Goal: Task Accomplishment & Management: Manage account settings

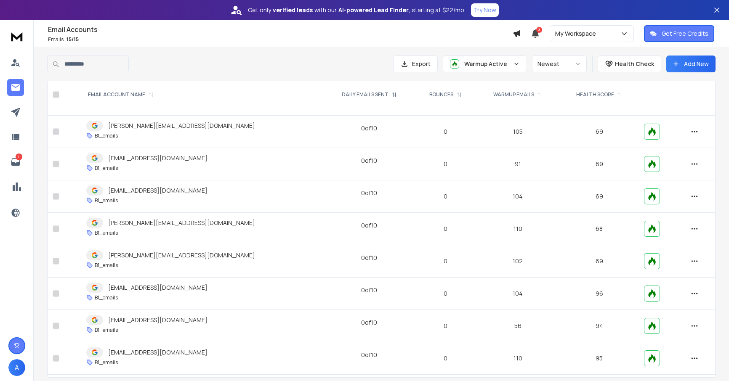
scroll to position [223, 0]
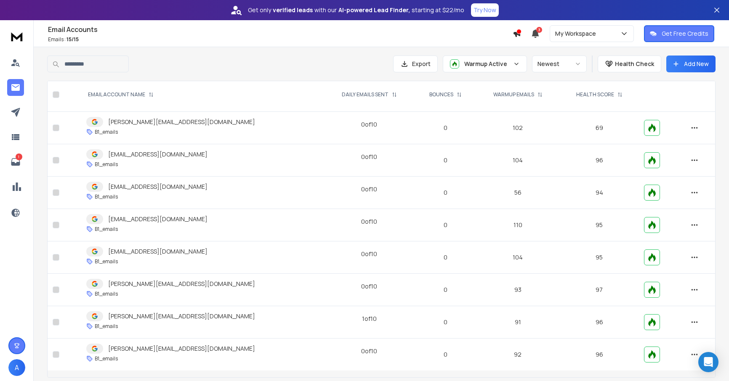
click at [719, 13] on icon at bounding box center [717, 10] width 8 height 8
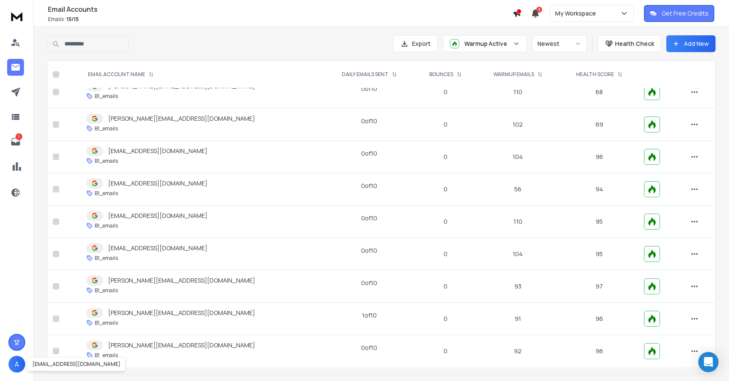
click at [22, 364] on span "A" at bounding box center [16, 364] width 17 height 17
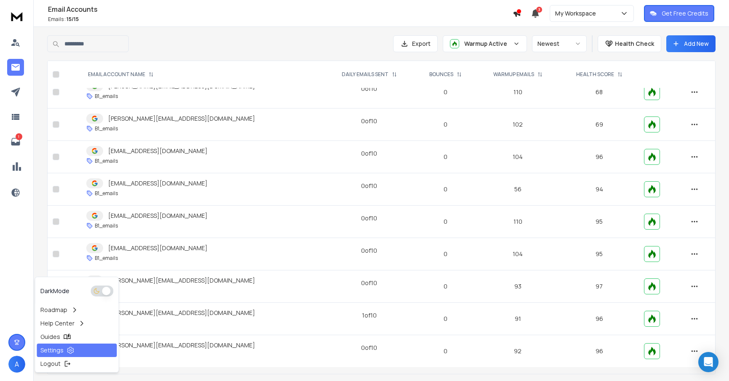
click at [62, 355] on div "Settings" at bounding box center [77, 350] width 80 height 13
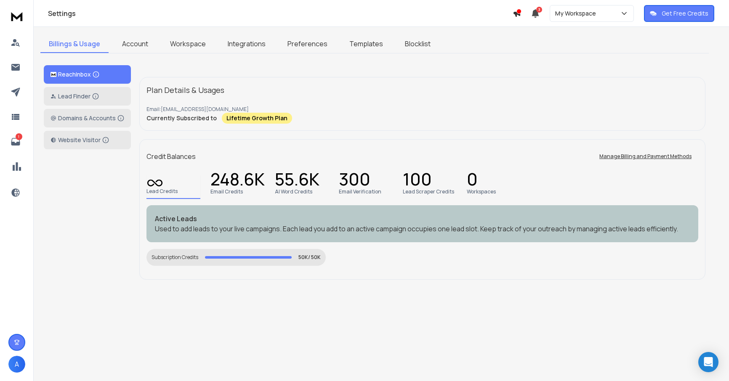
click at [142, 44] on link "Account" at bounding box center [135, 44] width 43 height 18
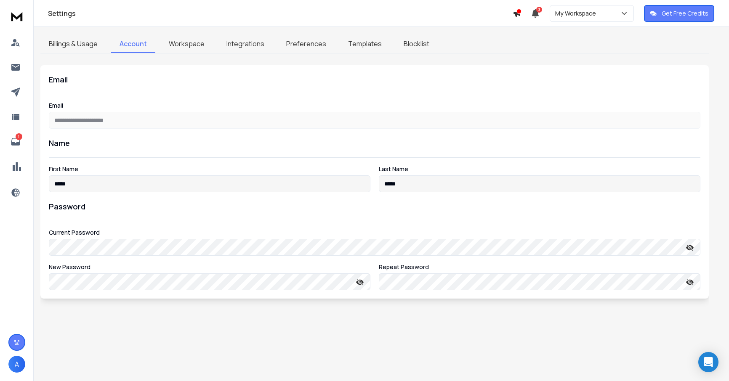
click at [315, 47] on link "Preferences" at bounding box center [306, 44] width 57 height 18
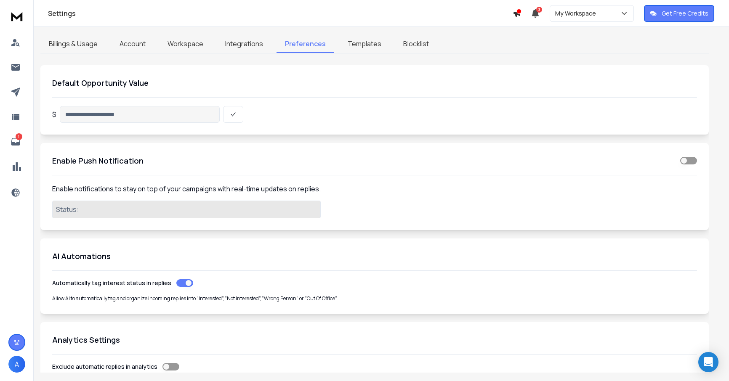
click at [173, 45] on link "Workspace" at bounding box center [185, 44] width 53 height 18
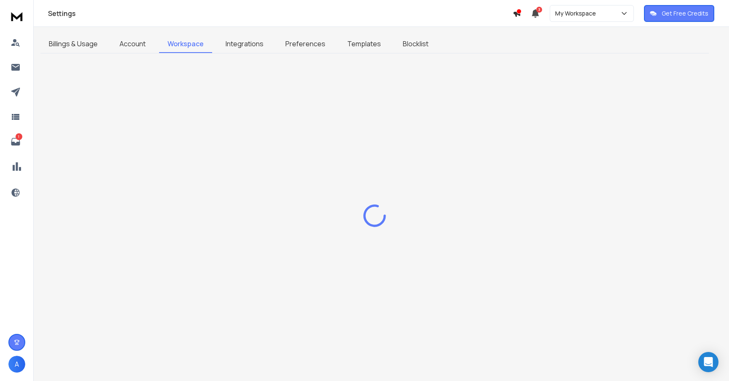
click at [257, 47] on link "Integrations" at bounding box center [244, 44] width 55 height 18
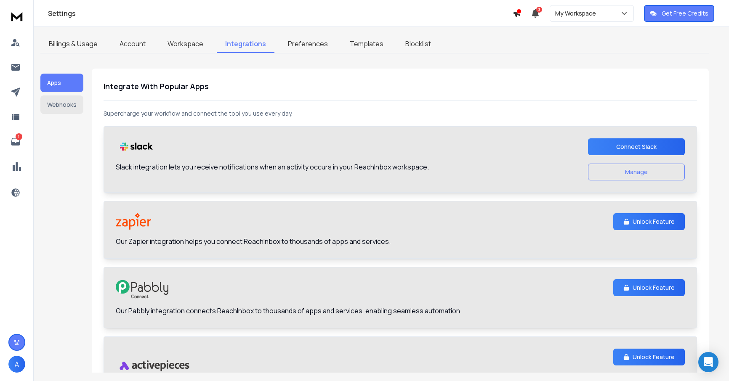
click at [123, 48] on link "Account" at bounding box center [132, 44] width 43 height 18
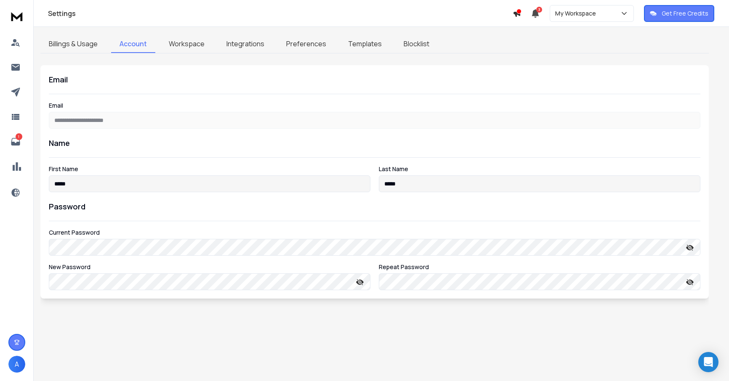
click at [70, 50] on link "Billings & Usage" at bounding box center [73, 44] width 66 height 18
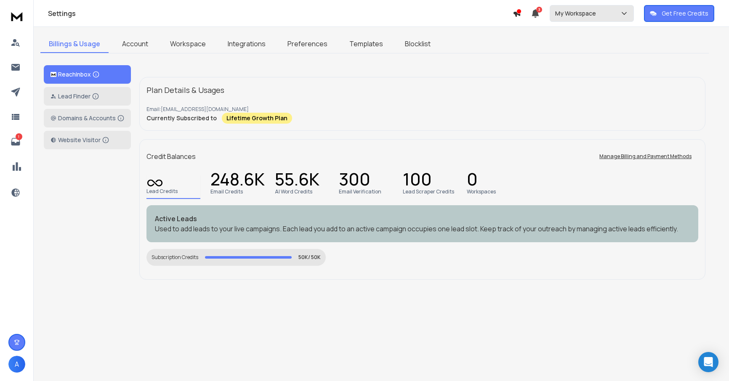
click at [597, 14] on p "My Workspace" at bounding box center [577, 13] width 44 height 8
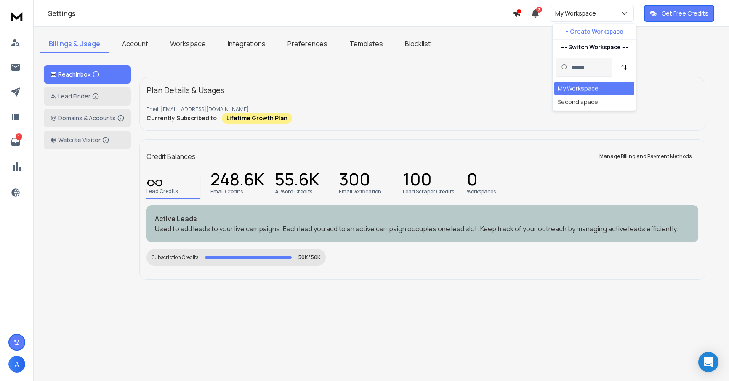
click at [224, 64] on div "ReachInbox Lead Finder Domains & Accounts Website Visitor Plan Details & Usages…" at bounding box center [374, 215] width 668 height 314
click at [104, 143] on button "Website Visitor" at bounding box center [87, 140] width 87 height 19
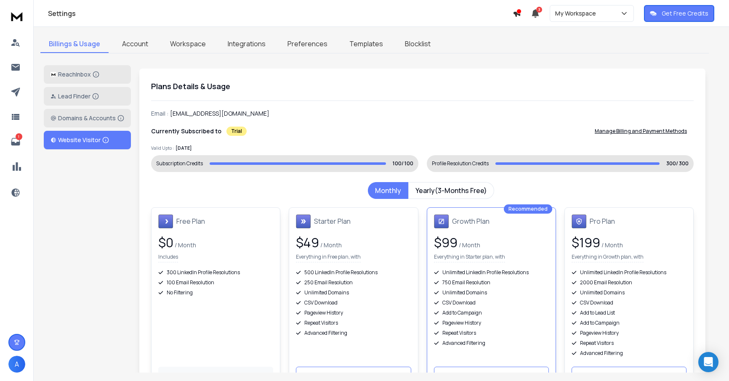
click at [187, 50] on link "Workspace" at bounding box center [188, 44] width 53 height 18
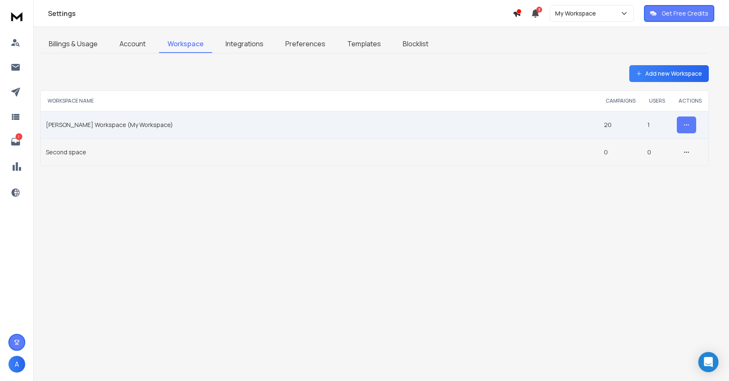
click at [693, 129] on button "button" at bounding box center [686, 125] width 19 height 17
click at [672, 145] on p "Edit Workspace" at bounding box center [672, 144] width 44 height 8
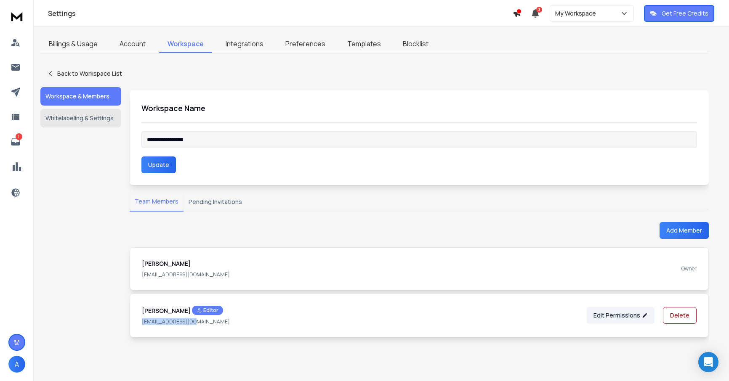
drag, startPoint x: 194, startPoint y: 323, endPoint x: 139, endPoint y: 324, distance: 54.7
click at [139, 324] on div "Farhan Tahir Editor a113@volticusa.com Edit Permissions Delete" at bounding box center [419, 316] width 579 height 44
copy p "a113@volticusa.com"
click at [182, 76] on div "Back to Workspace List" at bounding box center [374, 73] width 668 height 17
click at [183, 41] on link "Workspace" at bounding box center [185, 44] width 53 height 18
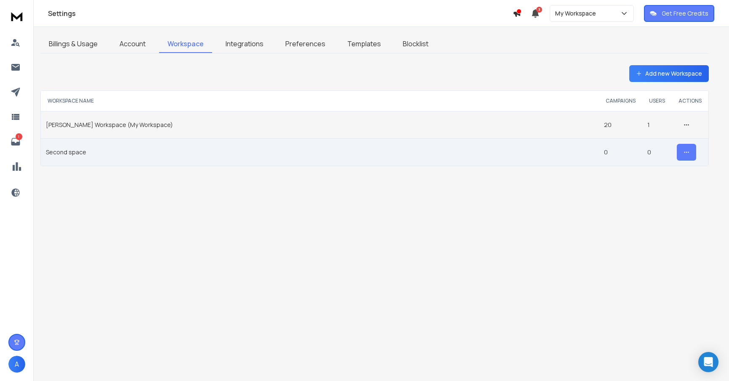
click at [688, 155] on icon "button" at bounding box center [686, 152] width 6 height 6
click at [663, 186] on p "Delete Workspace" at bounding box center [669, 185] width 52 height 8
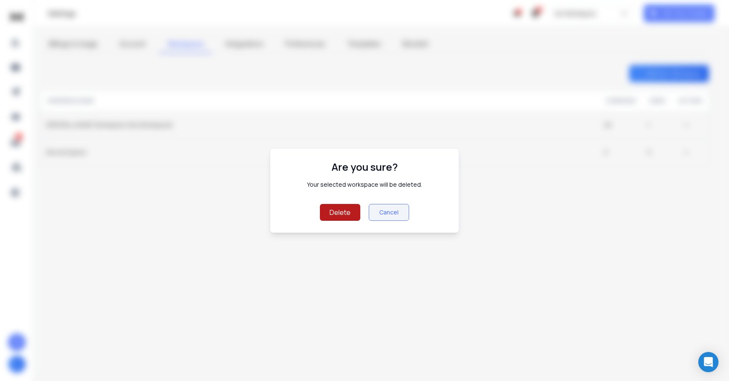
click at [350, 212] on button "Delete" at bounding box center [340, 212] width 40 height 17
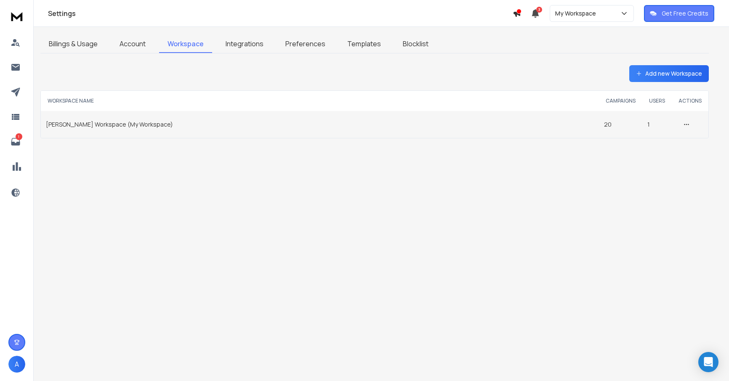
click at [116, 48] on link "Account" at bounding box center [132, 44] width 43 height 18
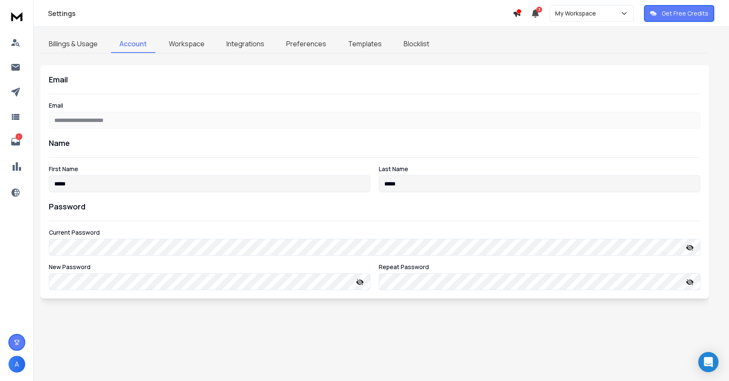
click at [87, 50] on link "Billings & Usage" at bounding box center [73, 44] width 66 height 18
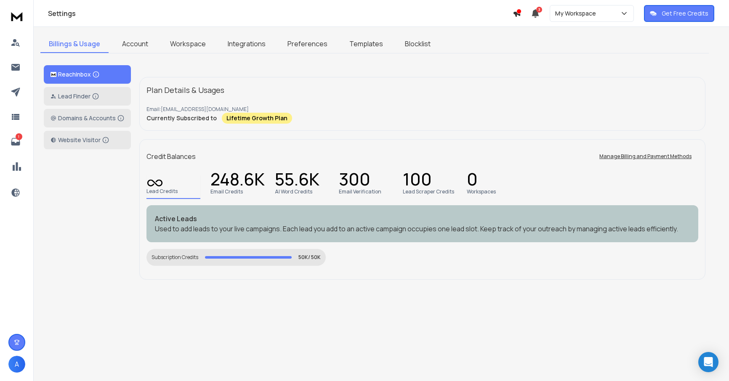
click at [85, 117] on button "Domains & Accounts" at bounding box center [87, 118] width 87 height 19
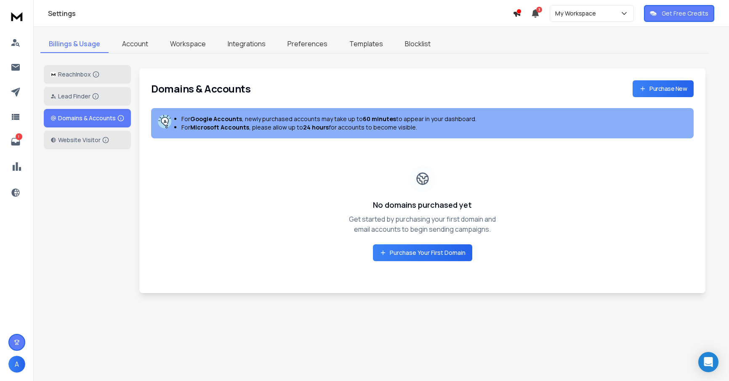
click at [451, 253] on link "Purchase Your First Domain" at bounding box center [422, 252] width 99 height 17
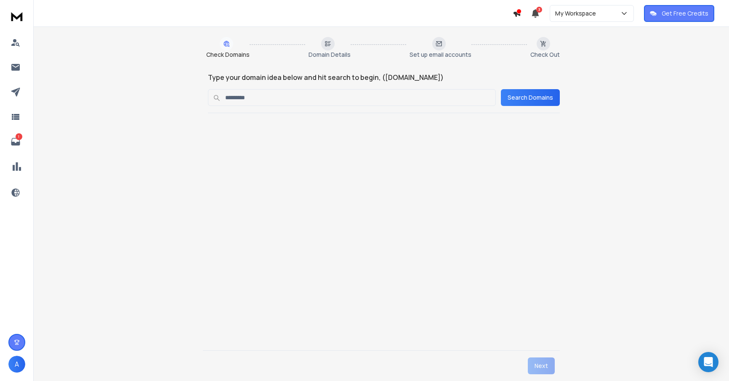
click at [330, 48] on div at bounding box center [327, 43] width 13 height 13
click at [321, 42] on div at bounding box center [327, 43] width 13 height 13
click at [438, 46] on icon at bounding box center [438, 43] width 6 height 5
click at [12, 143] on icon at bounding box center [15, 142] width 9 height 8
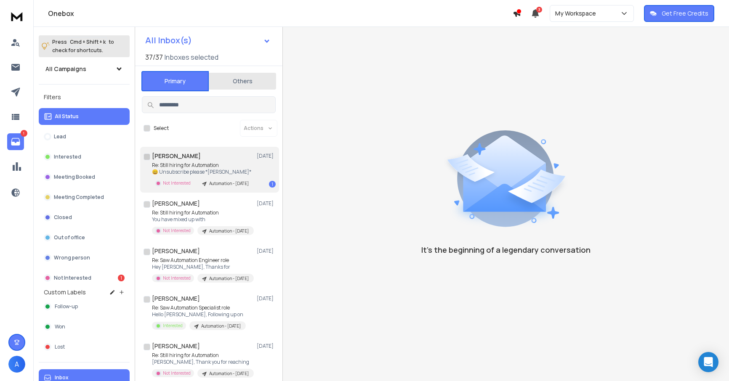
click at [207, 172] on p "😀 Unsubscribe please *[PERSON_NAME]*" at bounding box center [202, 172] width 101 height 7
